Goal: Task Accomplishment & Management: Manage account settings

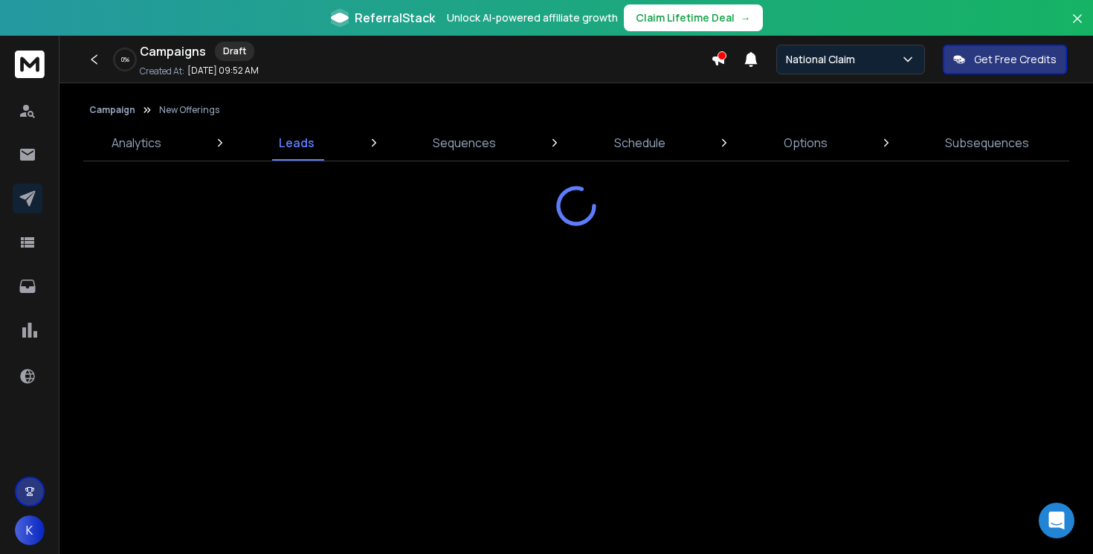
click at [817, 64] on p "National Claim" at bounding box center [823, 59] width 75 height 15
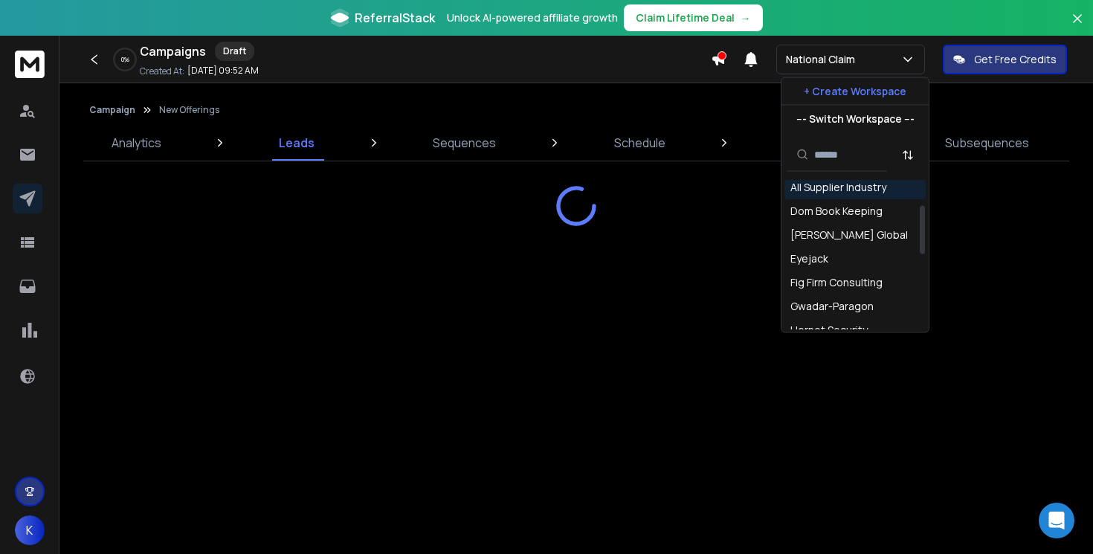
scroll to position [77, 0]
click at [830, 228] on div "[PERSON_NAME] Global" at bounding box center [850, 234] width 118 height 15
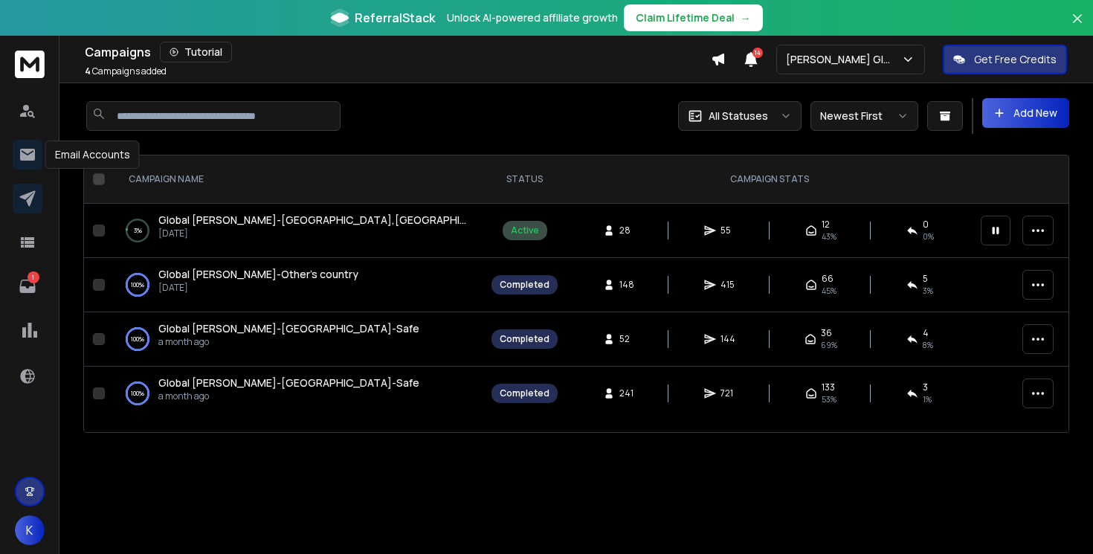
click at [23, 160] on icon at bounding box center [27, 155] width 15 height 12
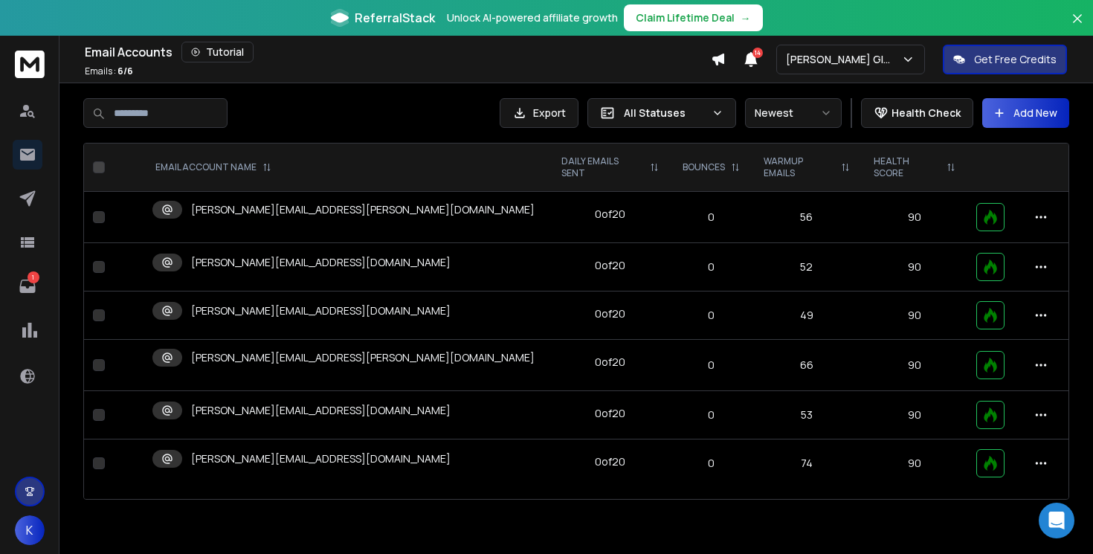
click at [231, 211] on p "linda.evers@eversglobalmails.com" at bounding box center [363, 209] width 344 height 15
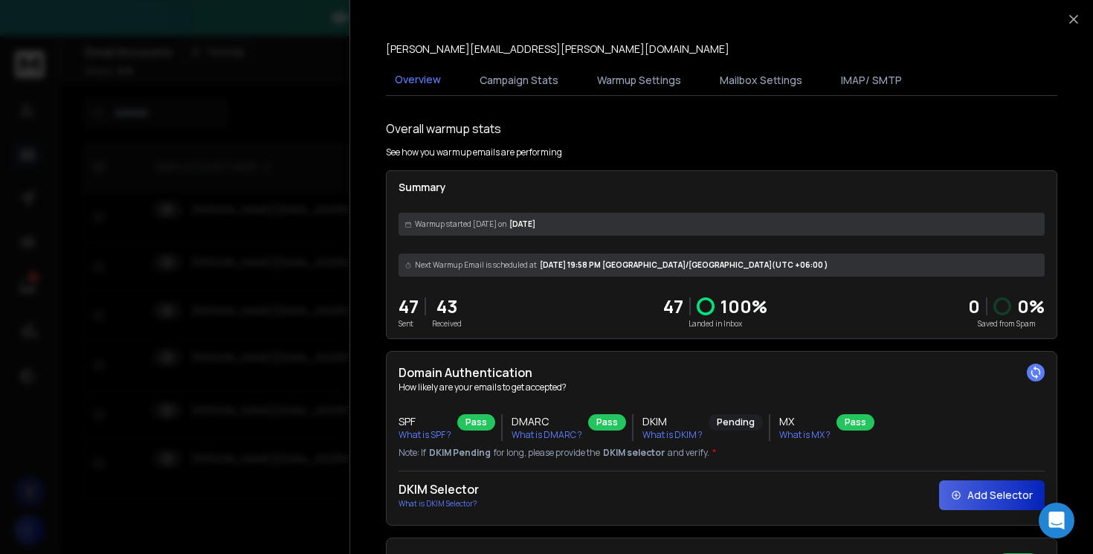
click at [879, 72] on button "IMAP/ SMTP" at bounding box center [871, 80] width 79 height 33
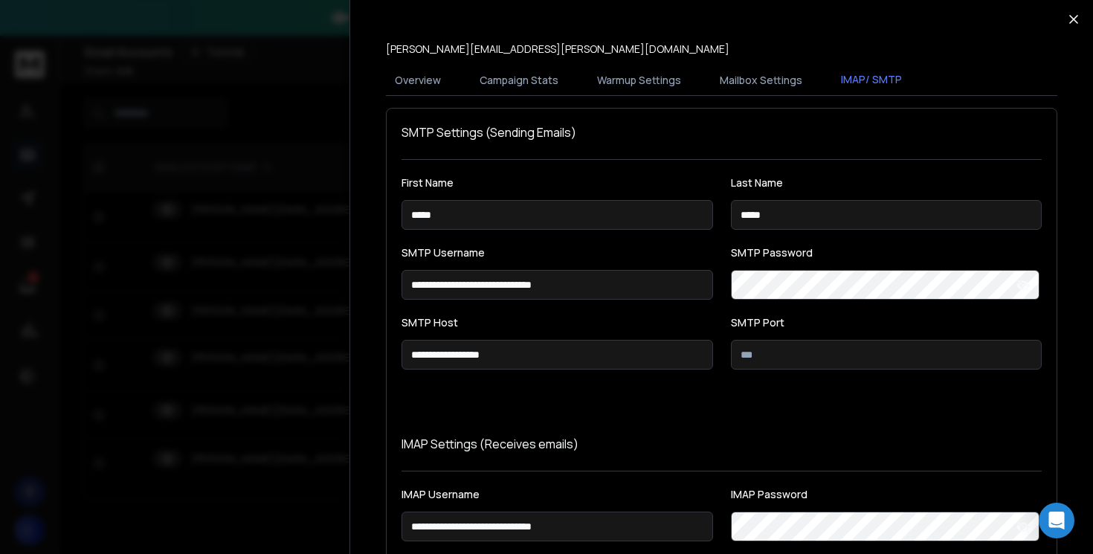
click at [1069, 20] on icon "button" at bounding box center [1073, 19] width 15 height 15
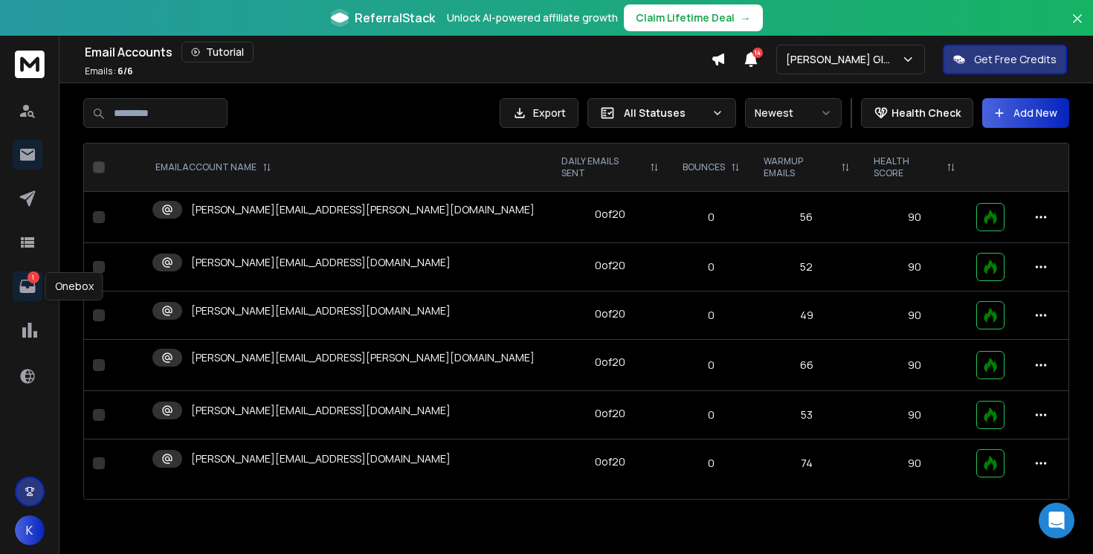
click at [28, 286] on icon at bounding box center [28, 286] width 18 height 18
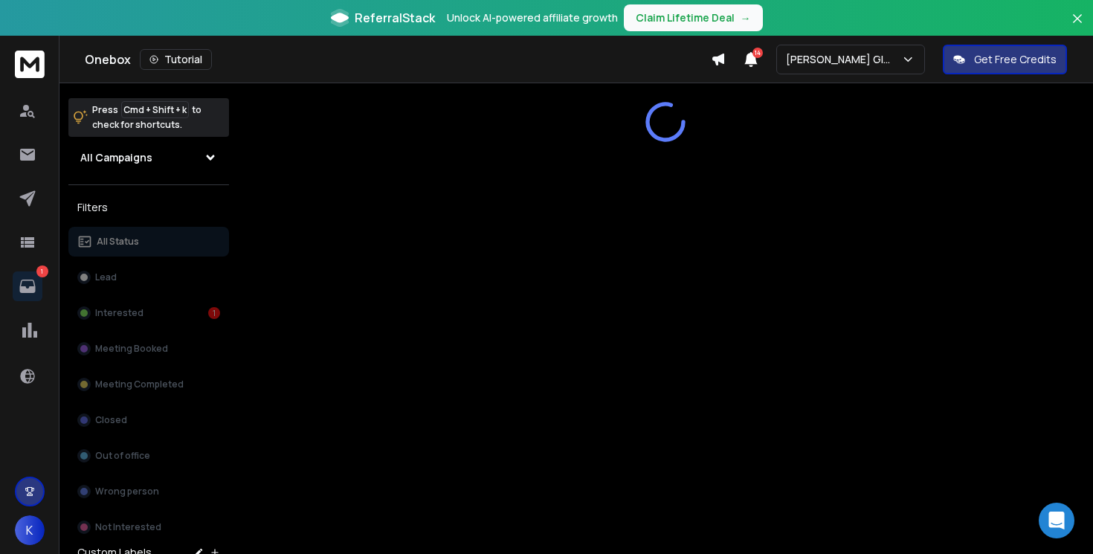
click at [657, 19] on button "Claim Lifetime Deal →" at bounding box center [693, 17] width 139 height 27
